Goal: Task Accomplishment & Management: Manage account settings

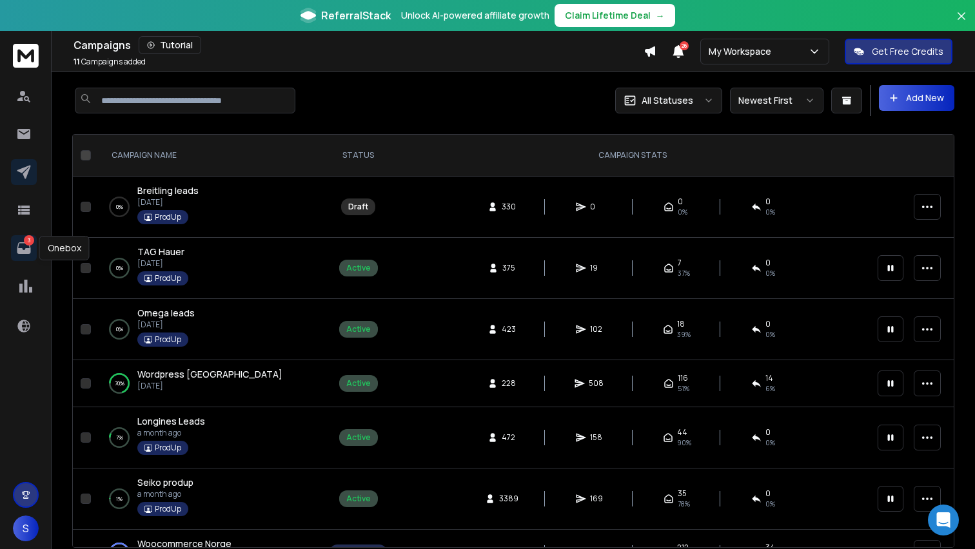
click at [31, 251] on icon at bounding box center [23, 247] width 15 height 15
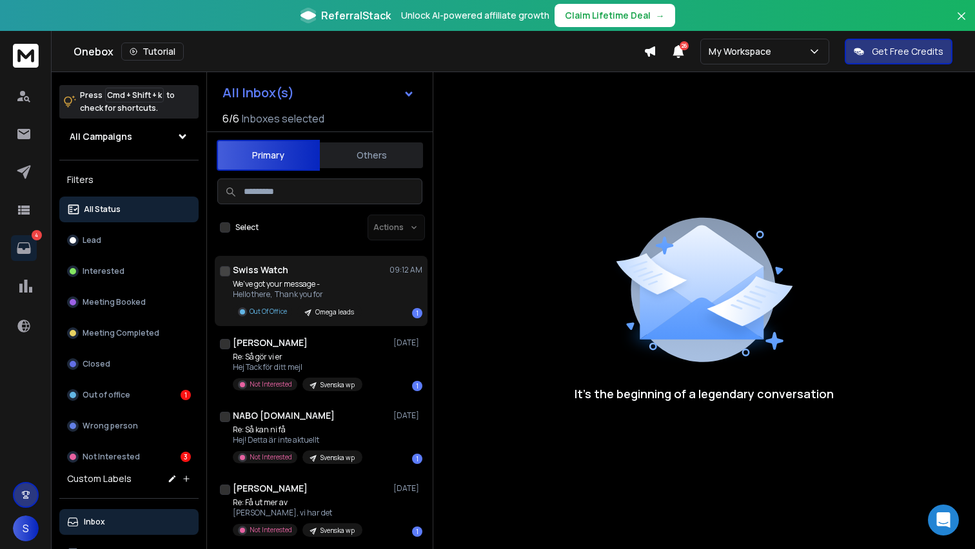
click at [367, 282] on div "We’ve got your message - Hello there, Thank you for Out Of Office Omega leads 1" at bounding box center [328, 298] width 190 height 39
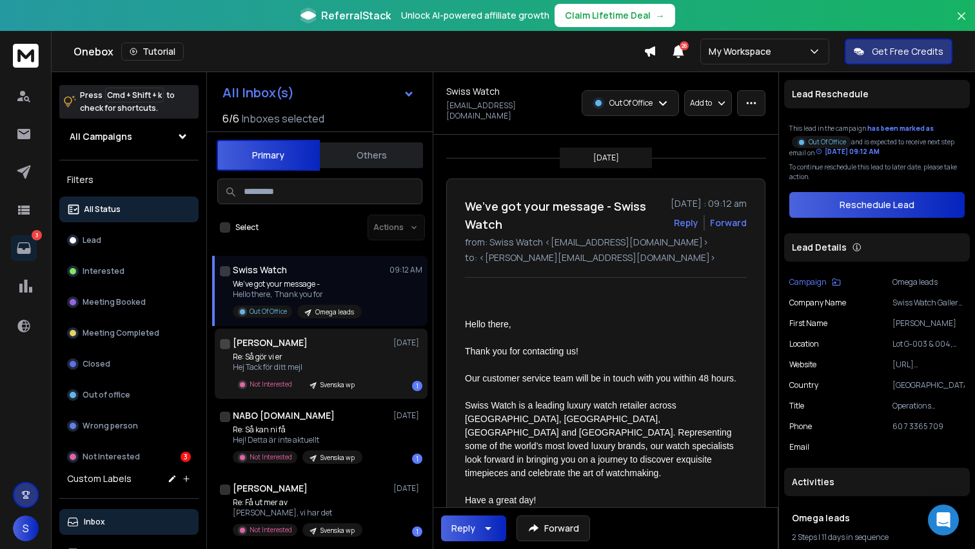
click at [385, 365] on div "Re: Så gör vi er Hej Tack för ditt mejl Not Interested Svenska wp 1" at bounding box center [328, 371] width 190 height 39
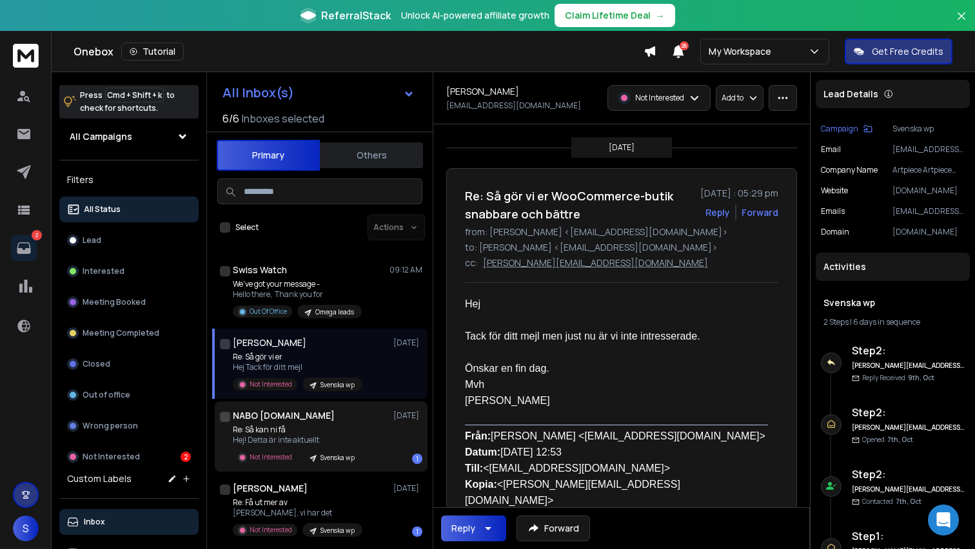
click at [384, 436] on div "Re: Så kan ni få Hej! Detta är inte aktuellt Not Interested Svenska wp 1" at bounding box center [328, 444] width 190 height 39
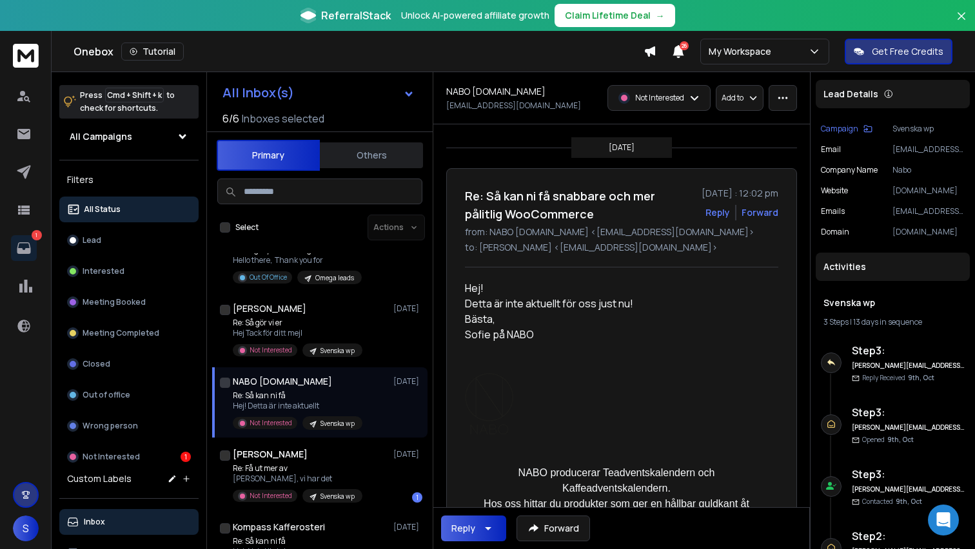
scroll to position [39, 0]
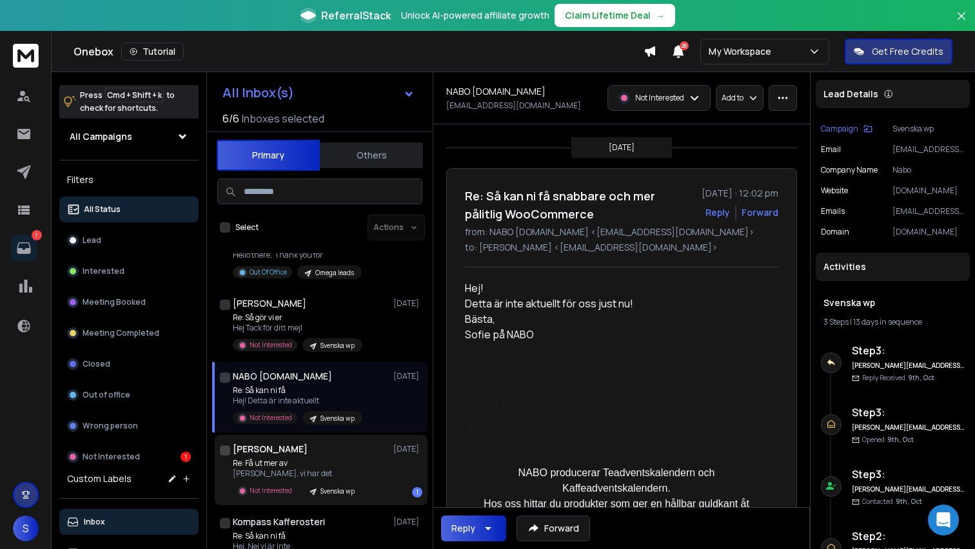
click at [375, 469] on div "Re: Få ut mer av [PERSON_NAME], vi har det Not Interested Svenska wp 1" at bounding box center [328, 477] width 190 height 39
